Goal: Task Accomplishment & Management: Manage account settings

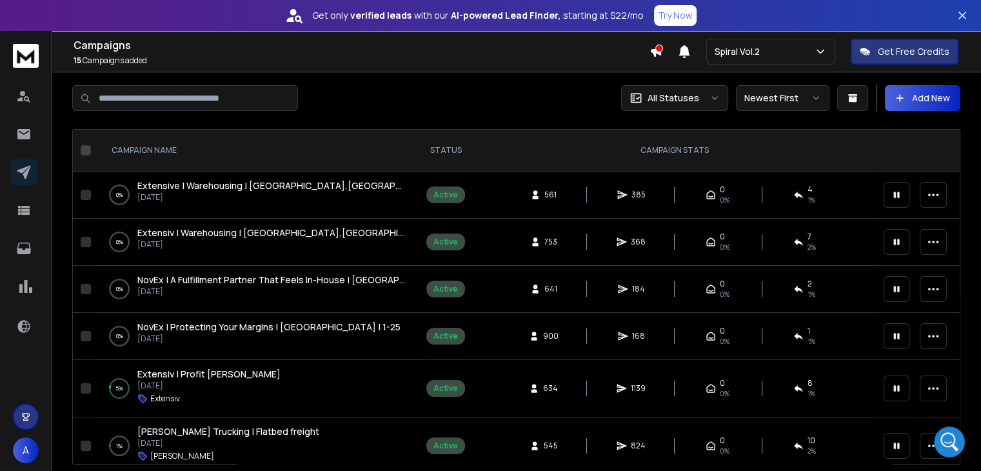
click at [37, 251] on div at bounding box center [26, 251] width 30 height 30
click at [23, 252] on icon at bounding box center [24, 249] width 14 height 12
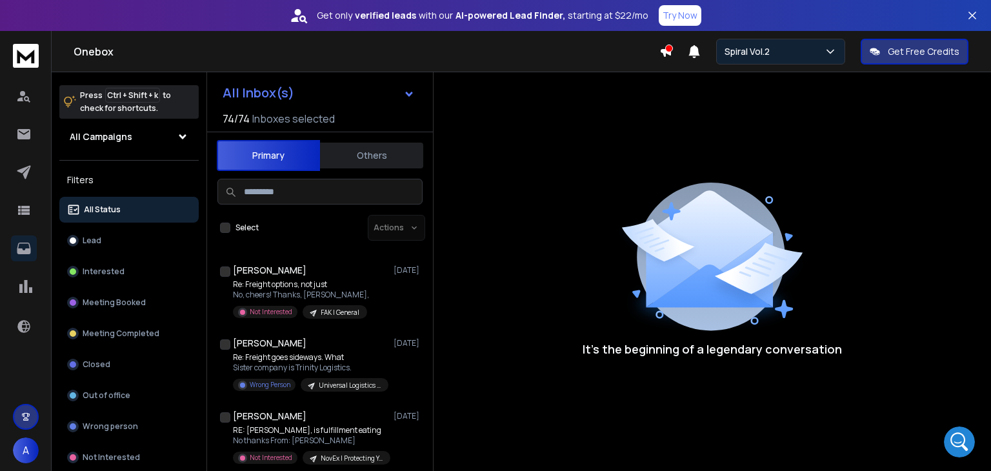
click at [759, 46] on p "Spiral Vol.2" at bounding box center [750, 51] width 50 height 13
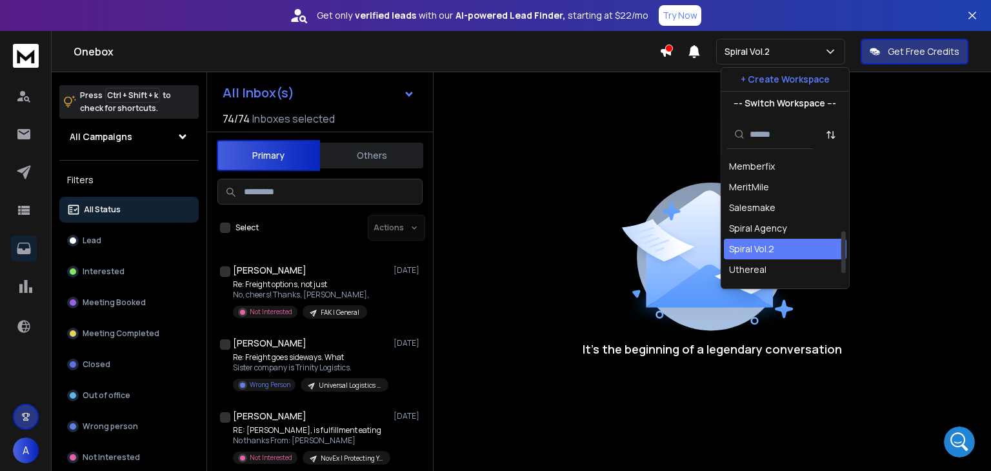
drag, startPoint x: 844, startPoint y: 176, endPoint x: 843, endPoint y: 252, distance: 75.5
click at [843, 252] on div at bounding box center [843, 252] width 5 height 42
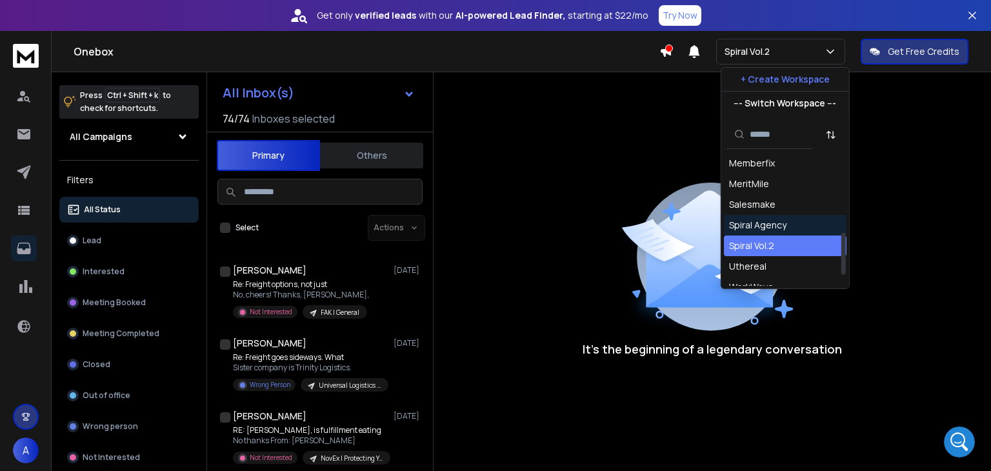
click at [768, 219] on div "Spiral Agency" at bounding box center [757, 225] width 57 height 13
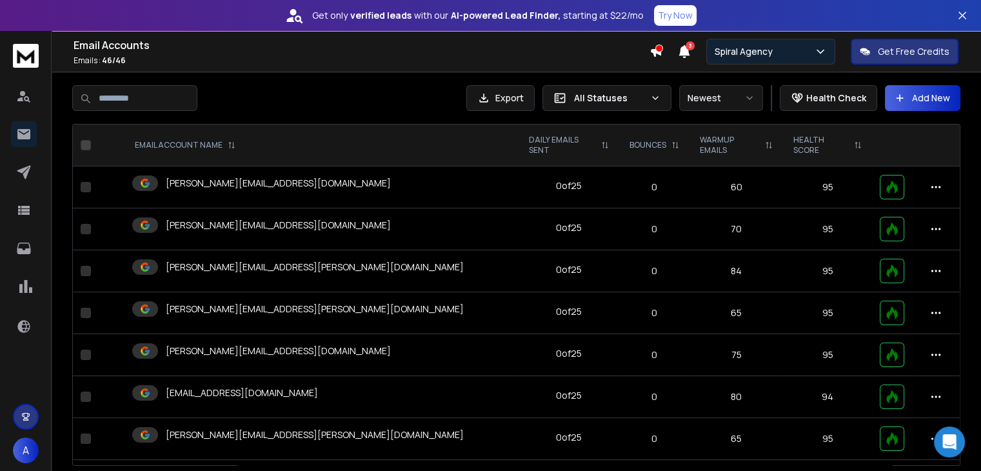
click at [756, 44] on button "Spiral Agency" at bounding box center [771, 52] width 129 height 26
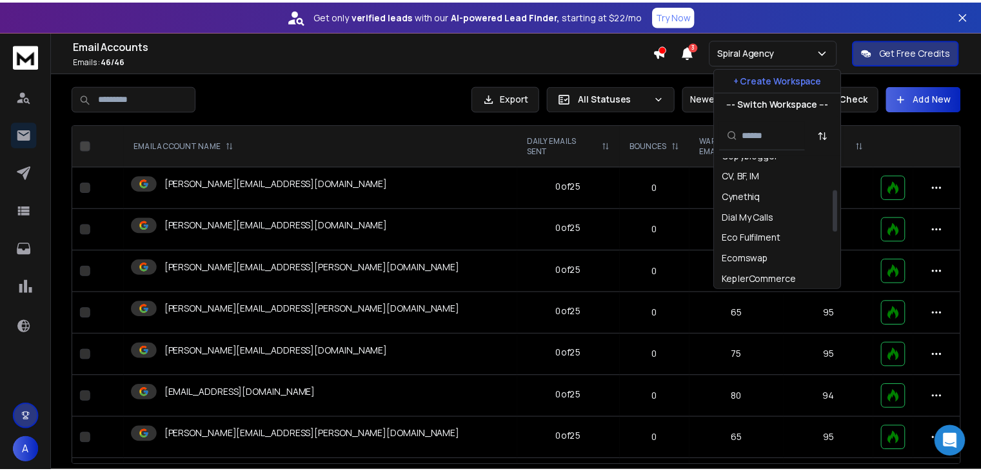
scroll to position [92, 0]
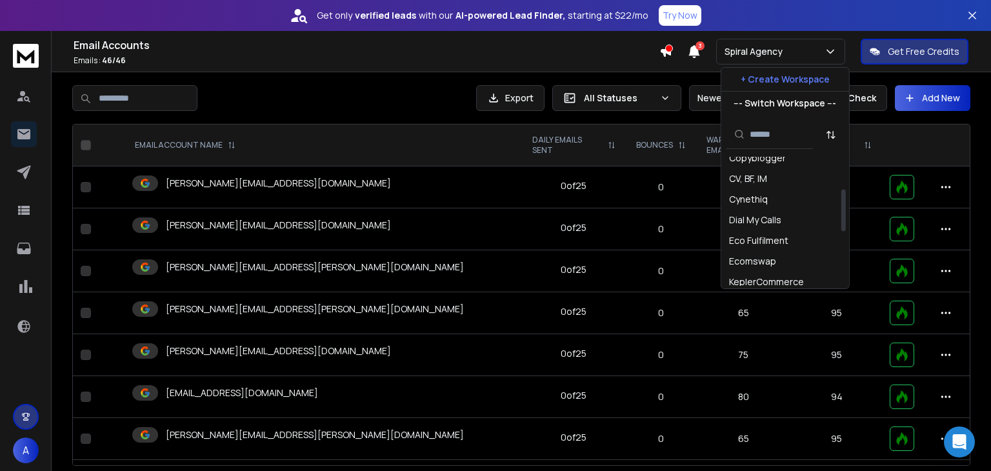
drag, startPoint x: 844, startPoint y: 177, endPoint x: 841, endPoint y: 207, distance: 29.8
click at [841, 207] on div at bounding box center [843, 211] width 5 height 42
click at [781, 207] on div "Cynethiq" at bounding box center [785, 199] width 123 height 21
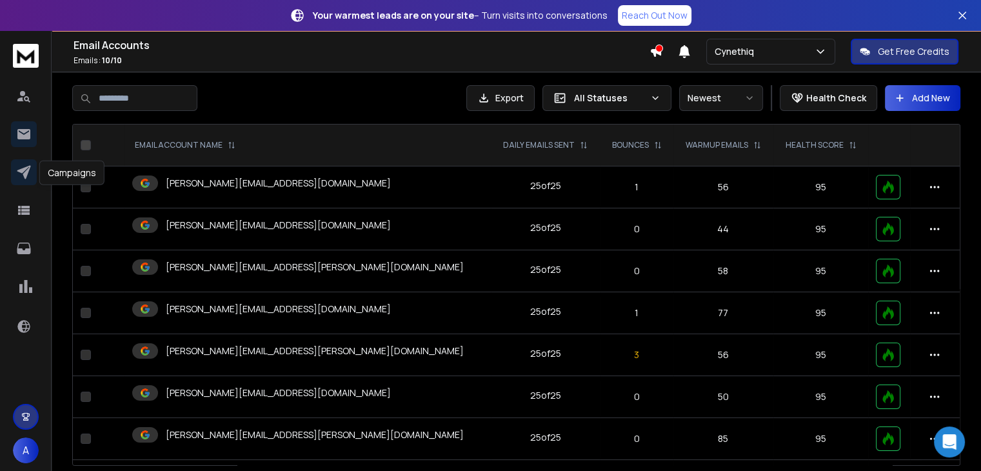
click at [24, 178] on icon at bounding box center [24, 172] width 14 height 14
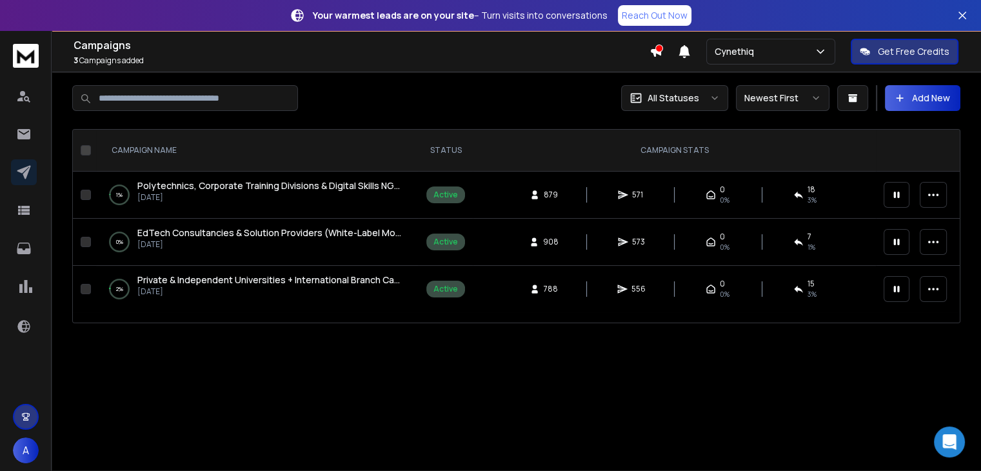
click at [261, 276] on span "Private & Independent Universities + International Branch Campuses / EU" at bounding box center [334, 280] width 395 height 12
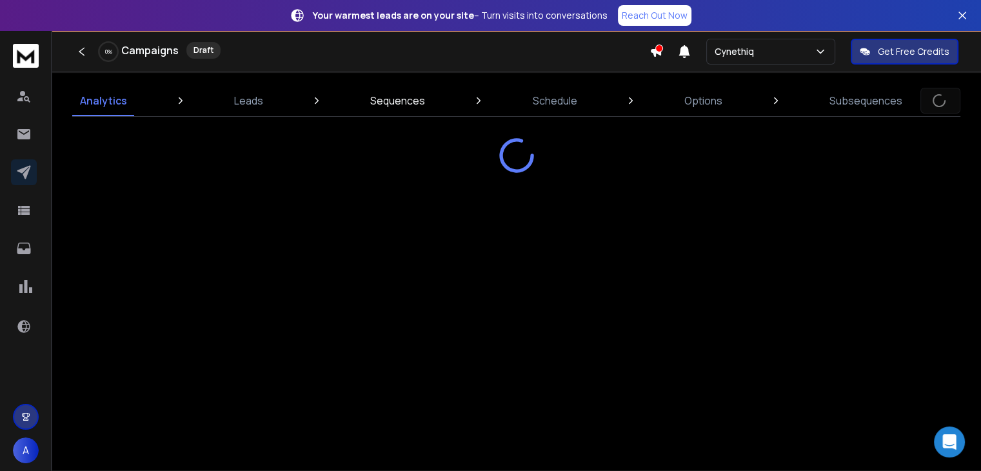
click at [404, 108] on link "Sequences" at bounding box center [398, 100] width 70 height 31
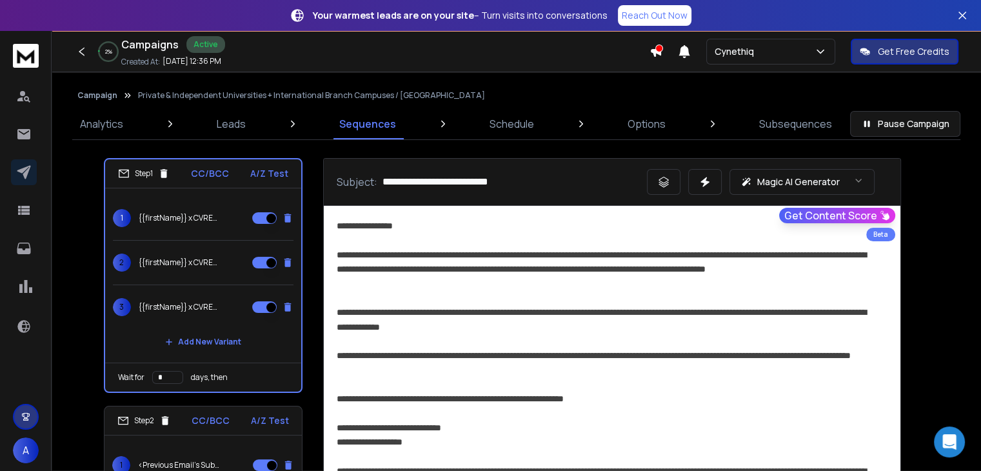
click at [191, 257] on p "{{firstName}} x CVRES UNI - intro" at bounding box center [180, 262] width 83 height 10
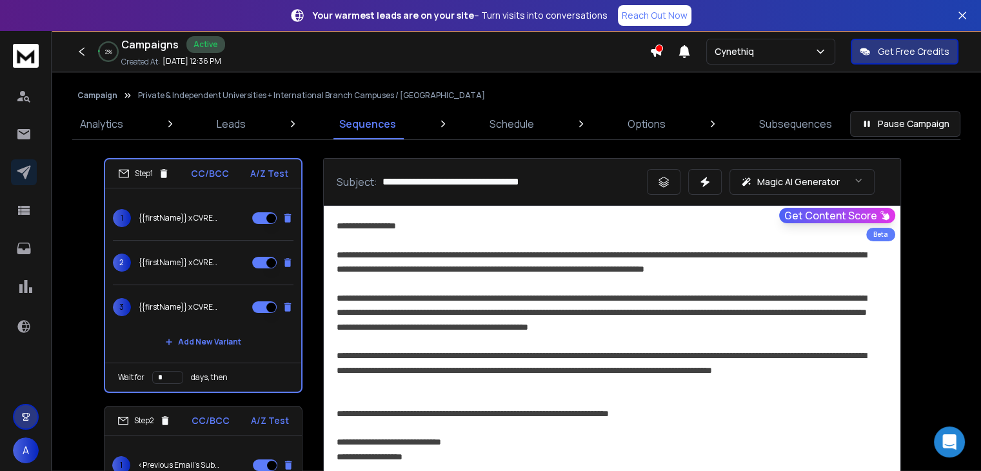
click at [177, 299] on div "3 {{firstName}} x CVRES UNI" at bounding box center [167, 307] width 108 height 18
type input "**********"
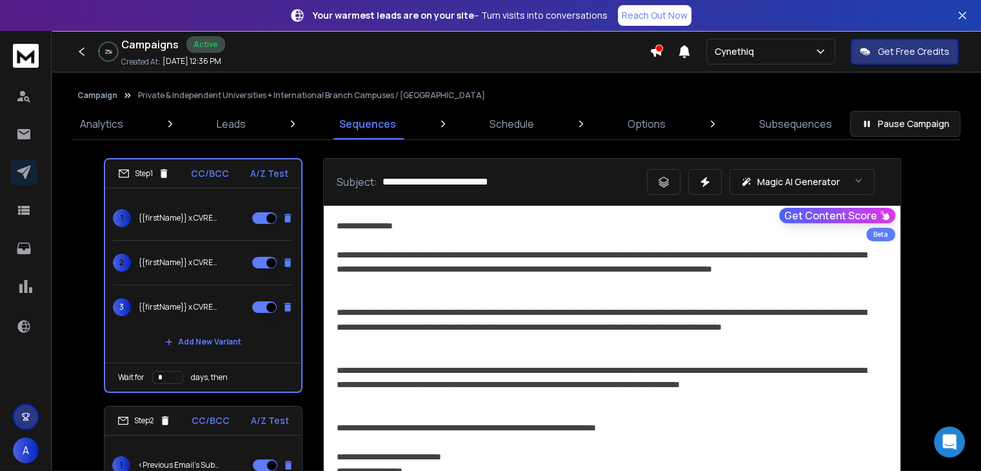
click at [170, 222] on p "{{firstName}} x CVRES UNI" at bounding box center [180, 218] width 83 height 10
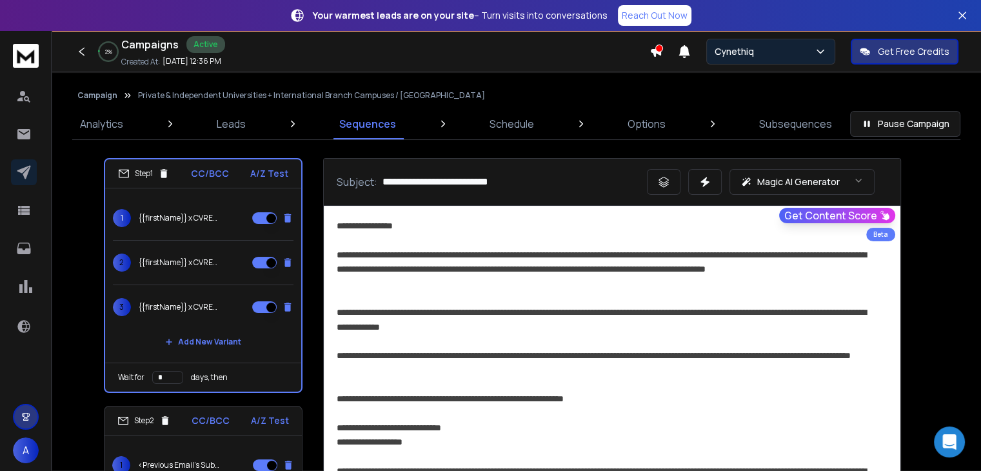
click at [791, 39] on button "Cynethiq" at bounding box center [771, 52] width 129 height 26
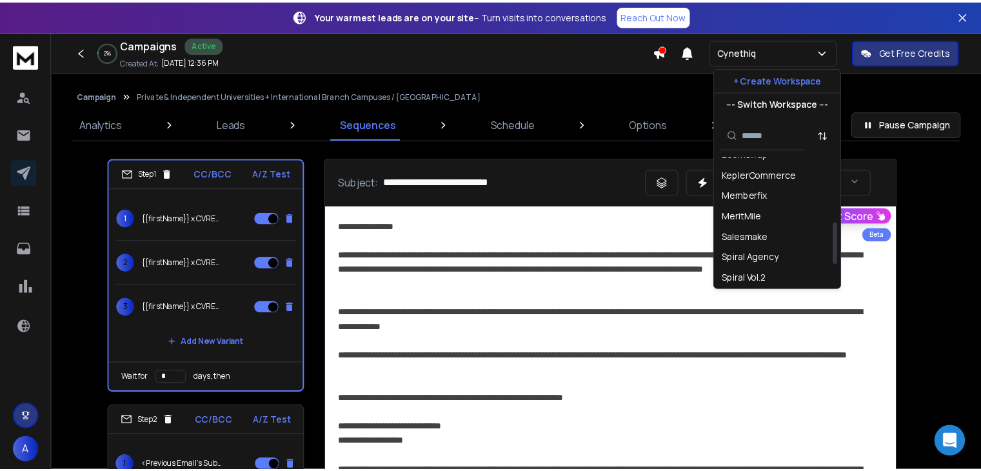
scroll to position [201, 0]
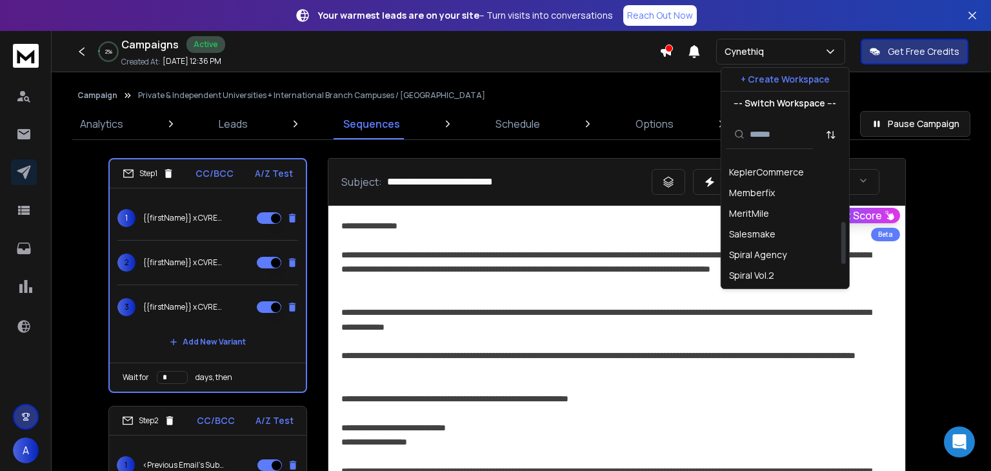
drag, startPoint x: 843, startPoint y: 171, endPoint x: 839, endPoint y: 236, distance: 65.3
click at [841, 236] on div at bounding box center [843, 243] width 5 height 42
click at [787, 261] on div "Spiral Agency" at bounding box center [785, 255] width 123 height 21
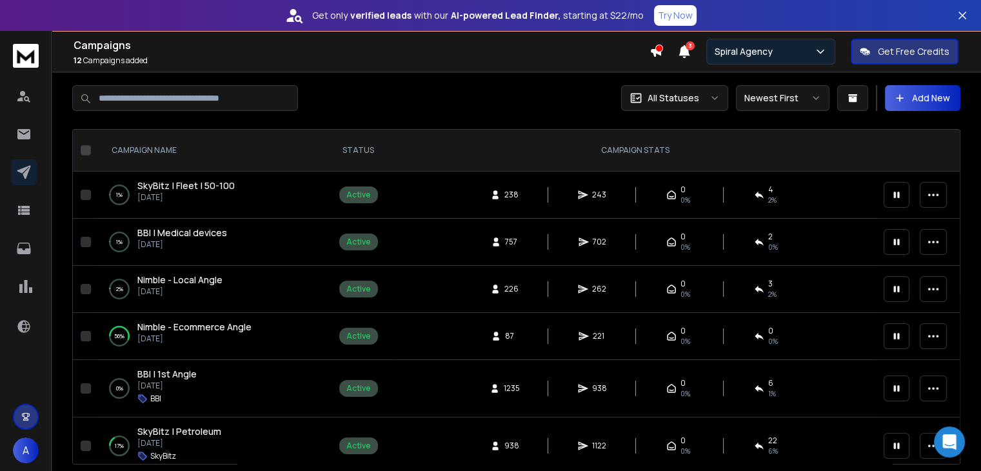
click at [770, 63] on div "Campaigns 12 Campaigns added 3 Spiral Agency Get Free Credits" at bounding box center [490, 51] width 981 height 41
click at [771, 57] on p "Spiral Agency" at bounding box center [746, 51] width 63 height 13
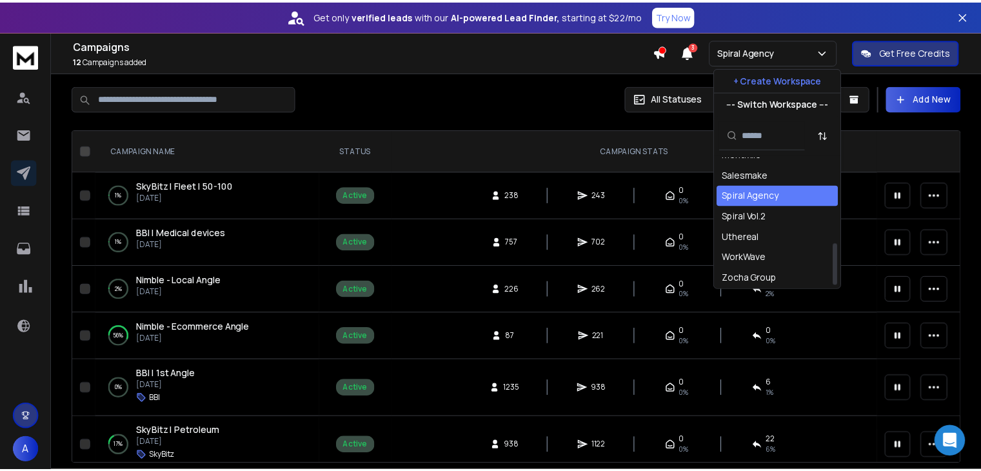
scroll to position [263, 0]
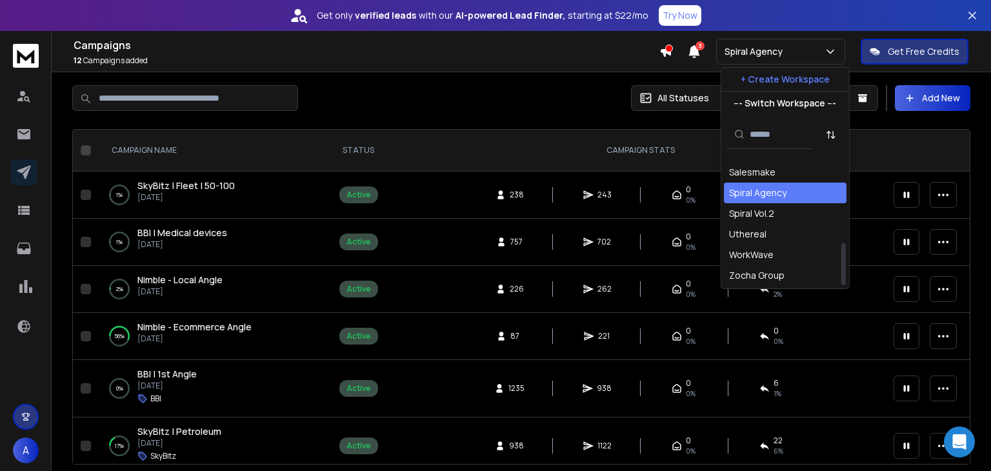
drag, startPoint x: 845, startPoint y: 181, endPoint x: 847, endPoint y: 267, distance: 85.8
click at [846, 267] on div at bounding box center [843, 264] width 5 height 42
click at [786, 212] on div "Spiral Vol.2" at bounding box center [785, 213] width 123 height 21
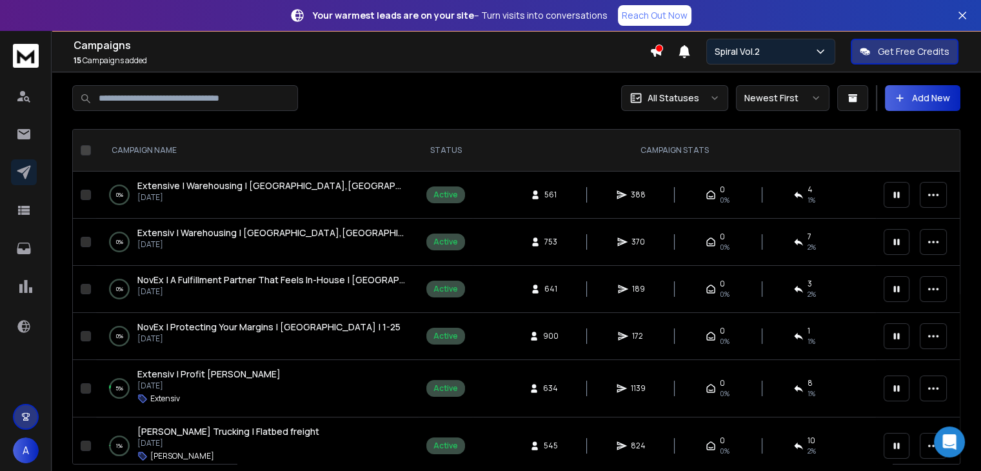
click at [764, 55] on p "Spiral Vol.2" at bounding box center [740, 51] width 50 height 13
click at [790, 63] on div "Campaigns 15 Campaigns added Spiral Vol.2 Get Free Credits" at bounding box center [490, 51] width 981 height 41
click at [781, 45] on div "Spiral Vol.2" at bounding box center [771, 51] width 112 height 13
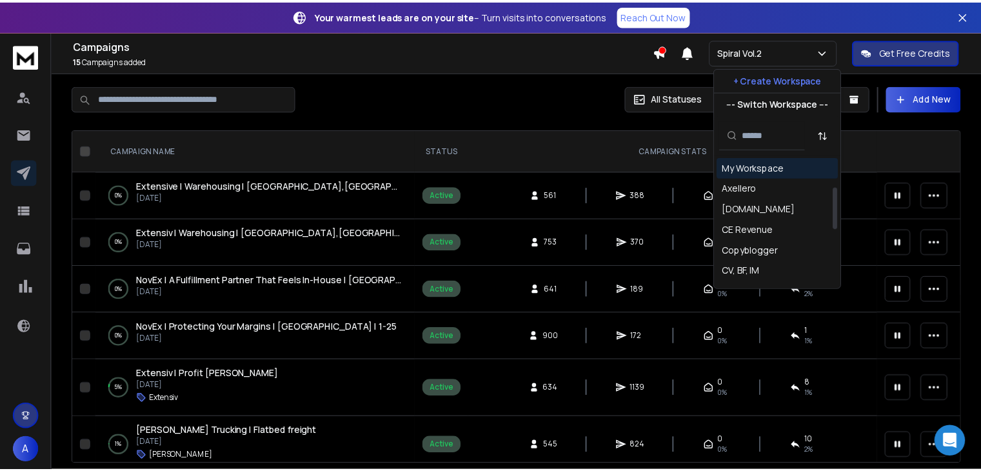
scroll to position [263, 0]
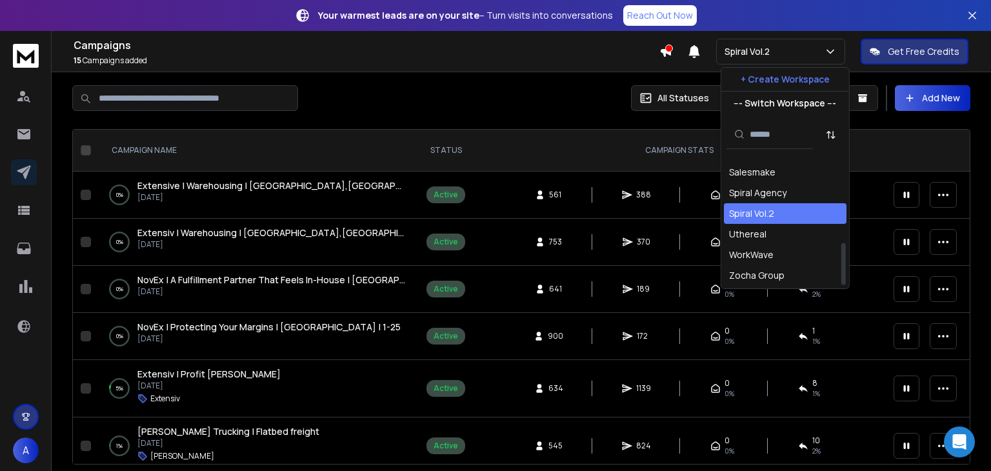
drag, startPoint x: 845, startPoint y: 199, endPoint x: 846, endPoint y: 260, distance: 61.3
click at [846, 263] on div at bounding box center [843, 264] width 5 height 42
click at [796, 190] on div "Spiral Agency" at bounding box center [785, 193] width 123 height 21
